Goal: Check status

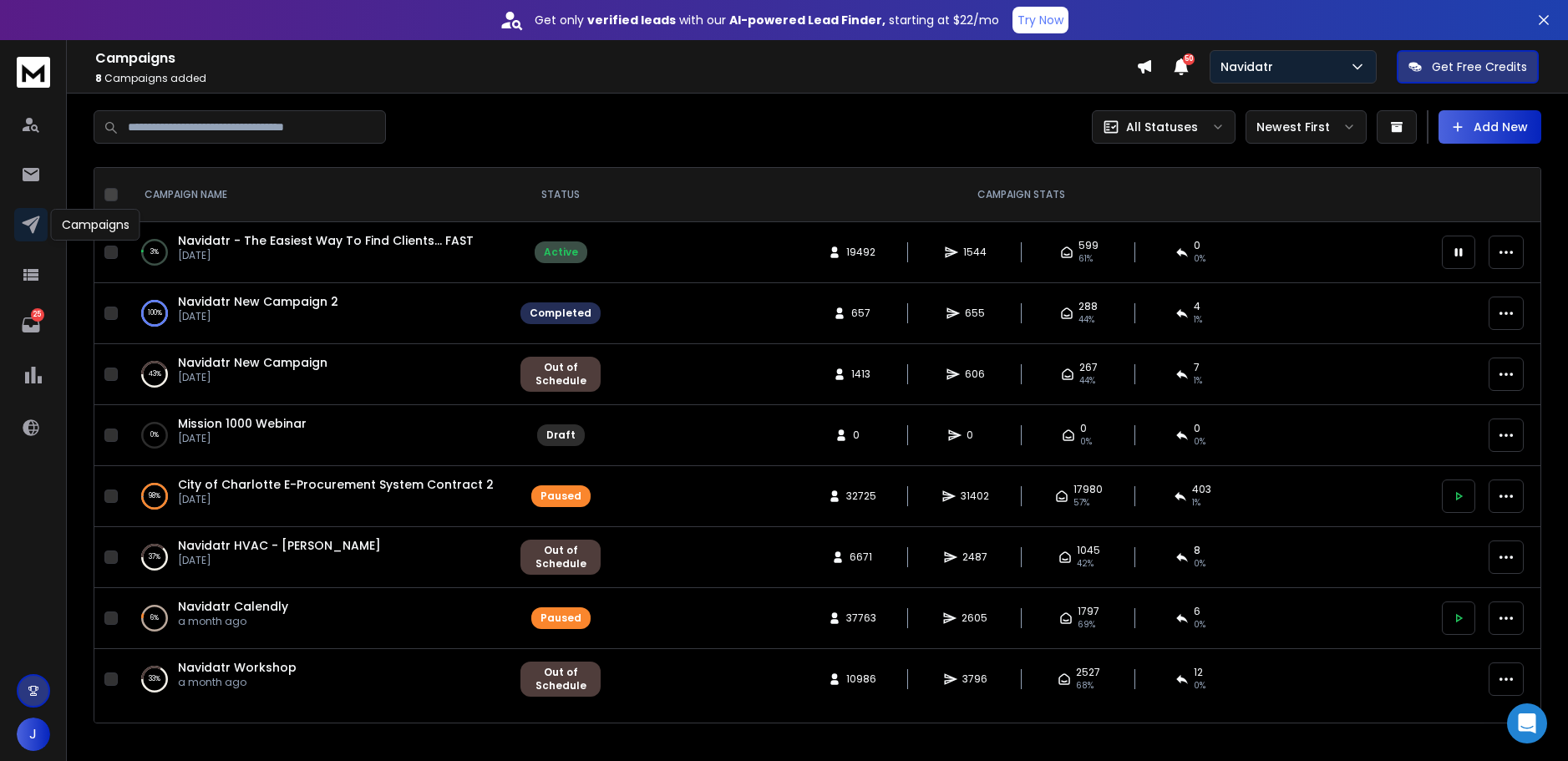
click at [1336, 69] on div "Navidatr" at bounding box center [1293, 67] width 145 height 17
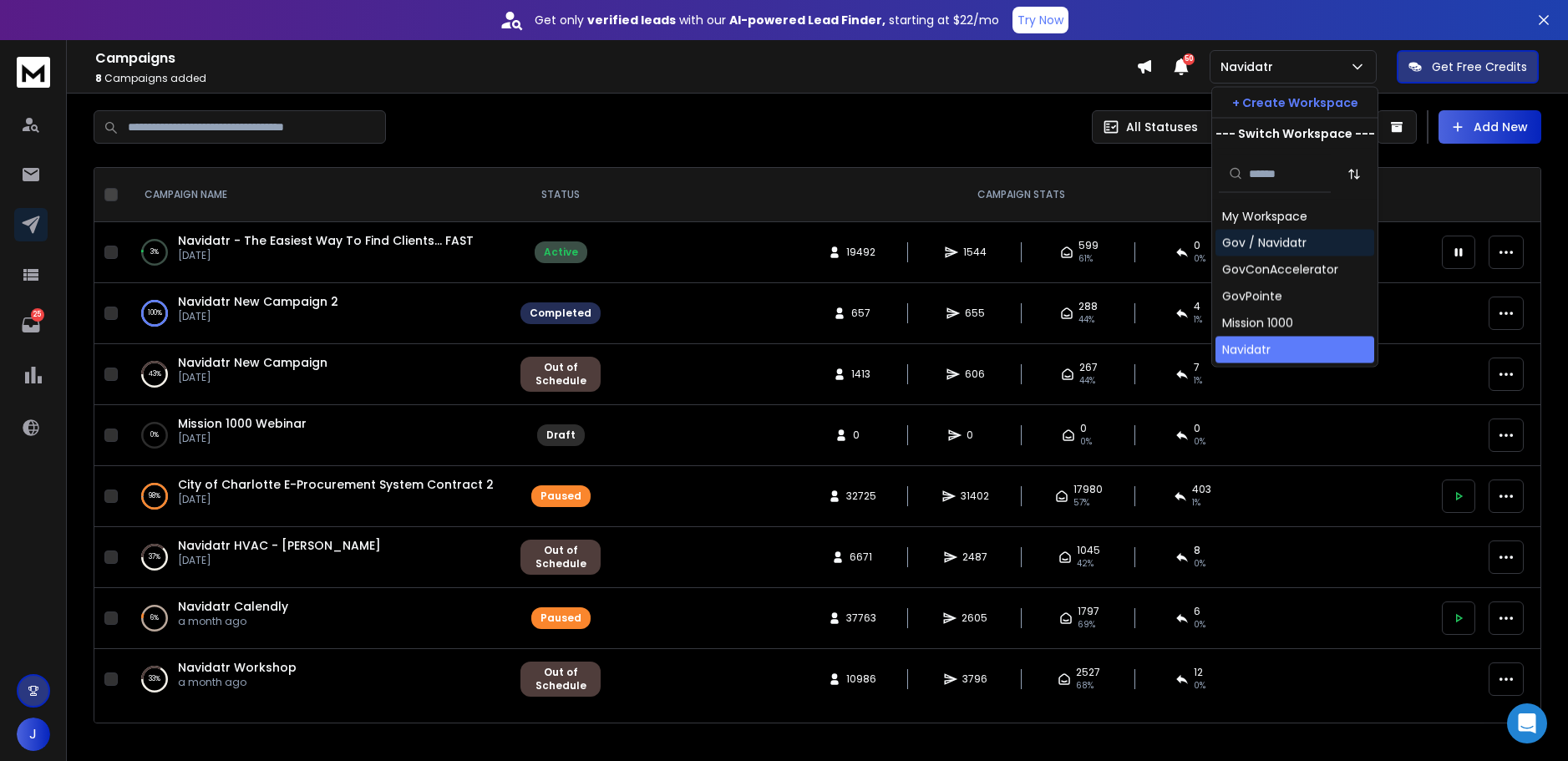
click at [1282, 242] on div "Gov / Navidatr" at bounding box center [1264, 243] width 85 height 17
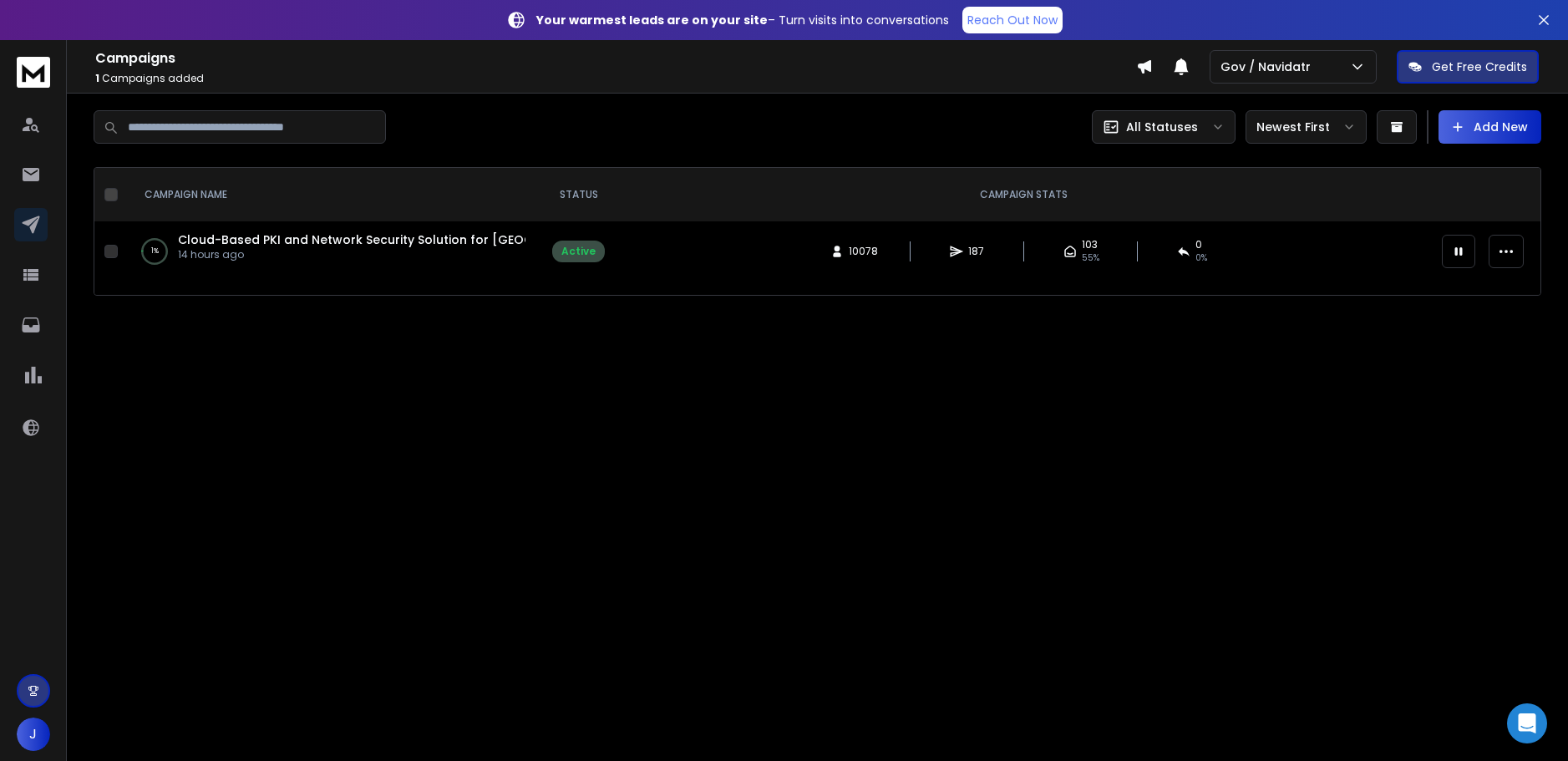
click at [376, 237] on span "Cloud-Based PKI and Network Security Solution for Cleveland" at bounding box center [402, 240] width 448 height 17
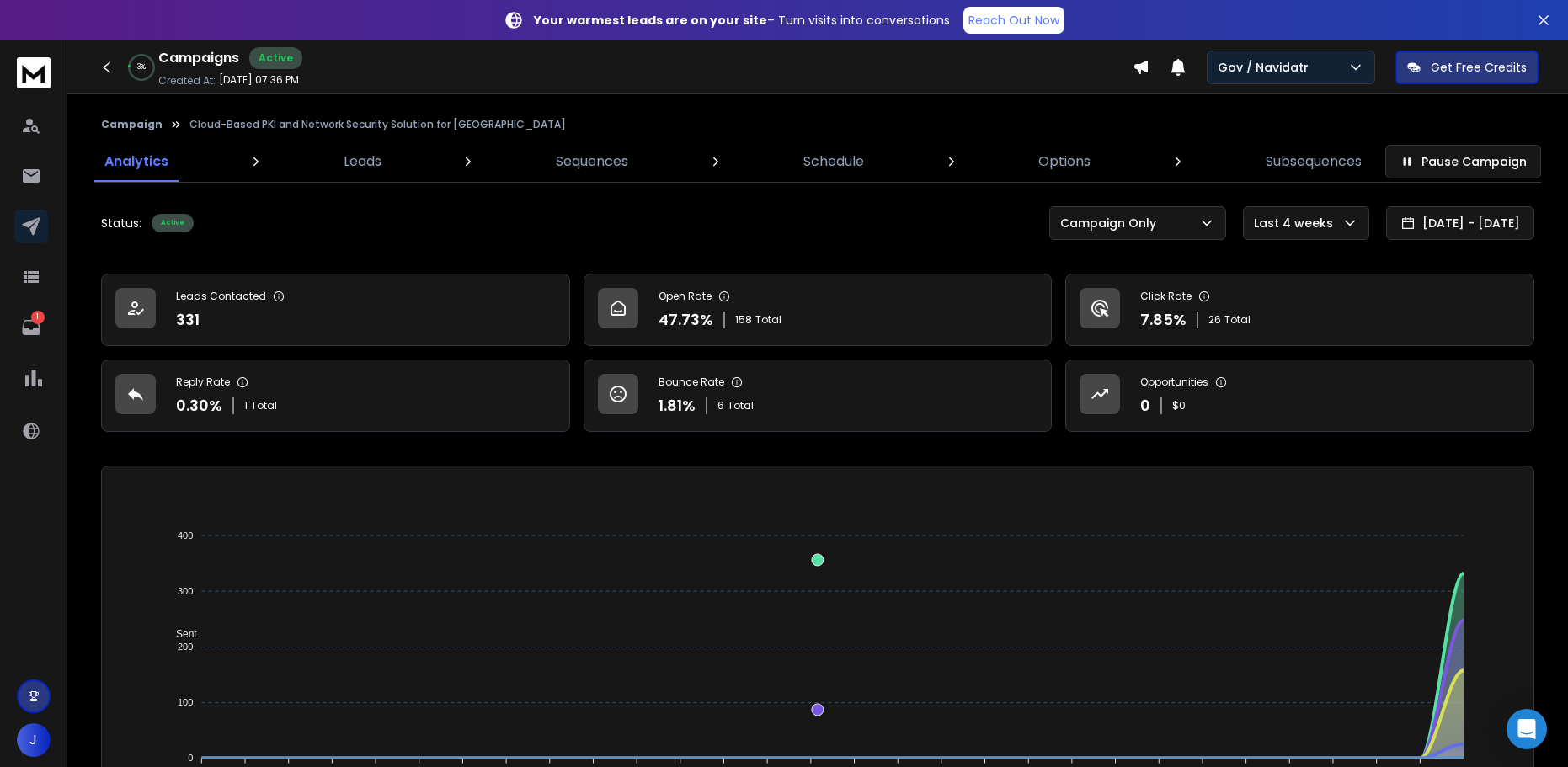
click at [1300, 67] on p "Gov / Navidatr" at bounding box center [1265, 68] width 97 height 17
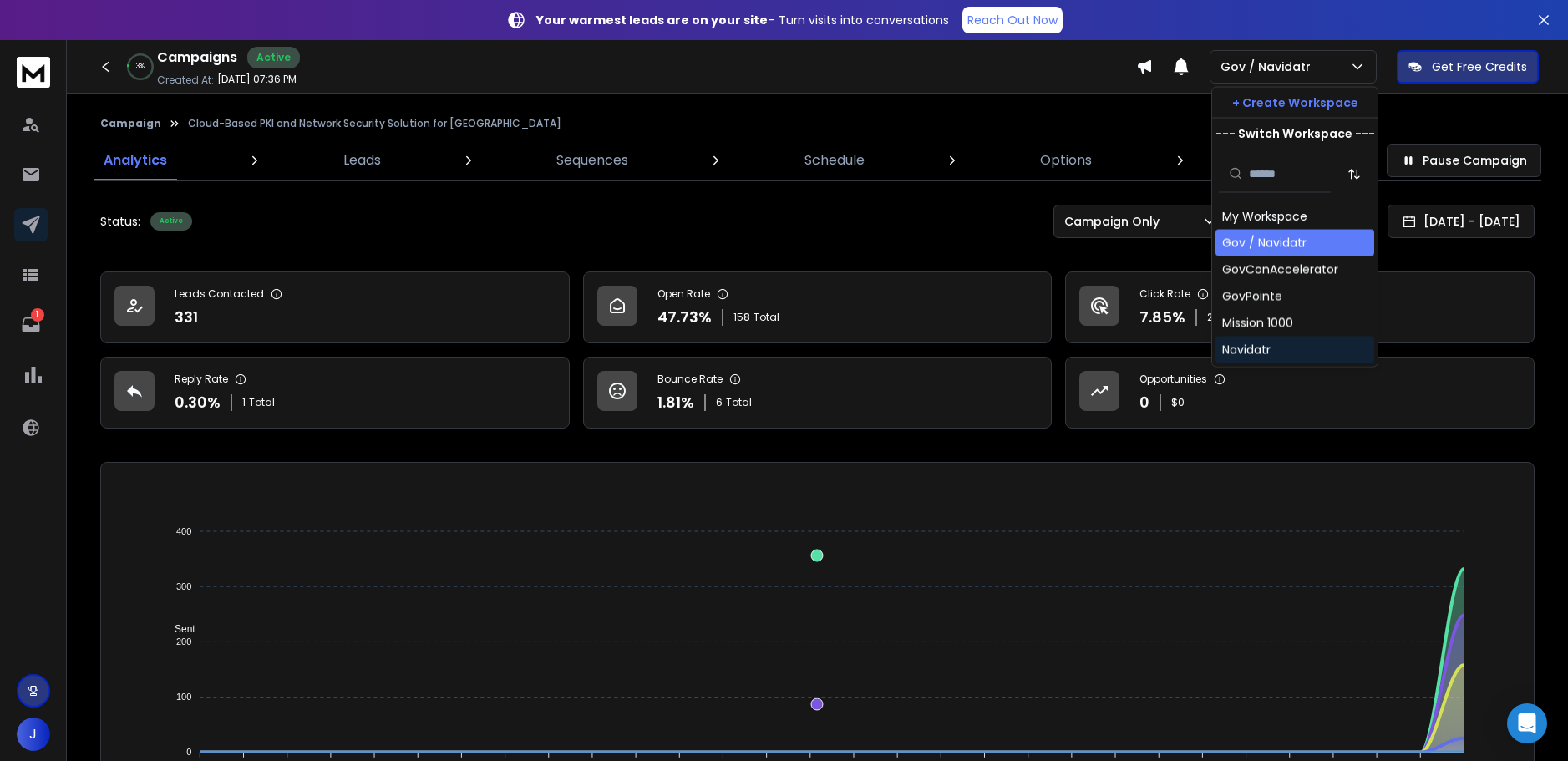
click at [1265, 341] on div "Navidatr" at bounding box center [1247, 350] width 49 height 17
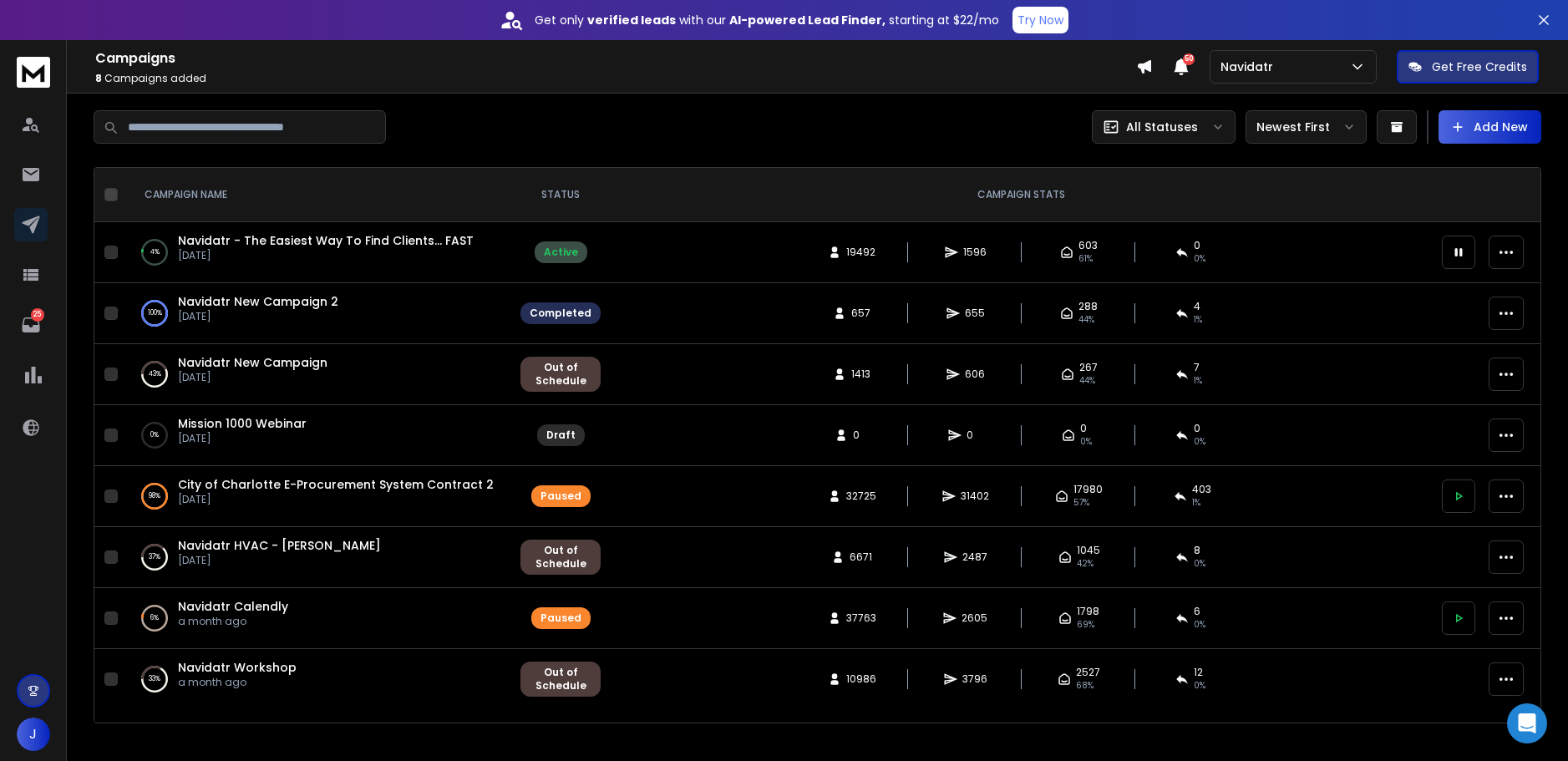
click at [332, 234] on span "Navidatr - The Easiest Way To Find Clients... FAST" at bounding box center [326, 241] width 295 height 17
